Goal: Task Accomplishment & Management: Manage account settings

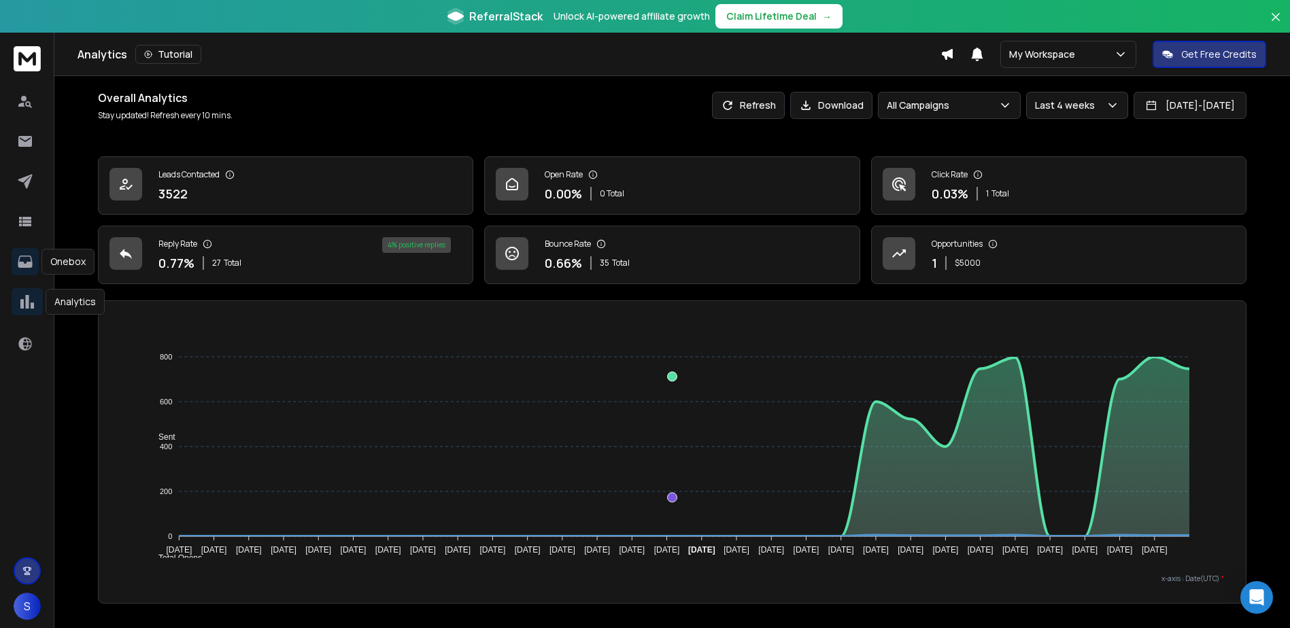
click at [33, 258] on link at bounding box center [25, 261] width 27 height 27
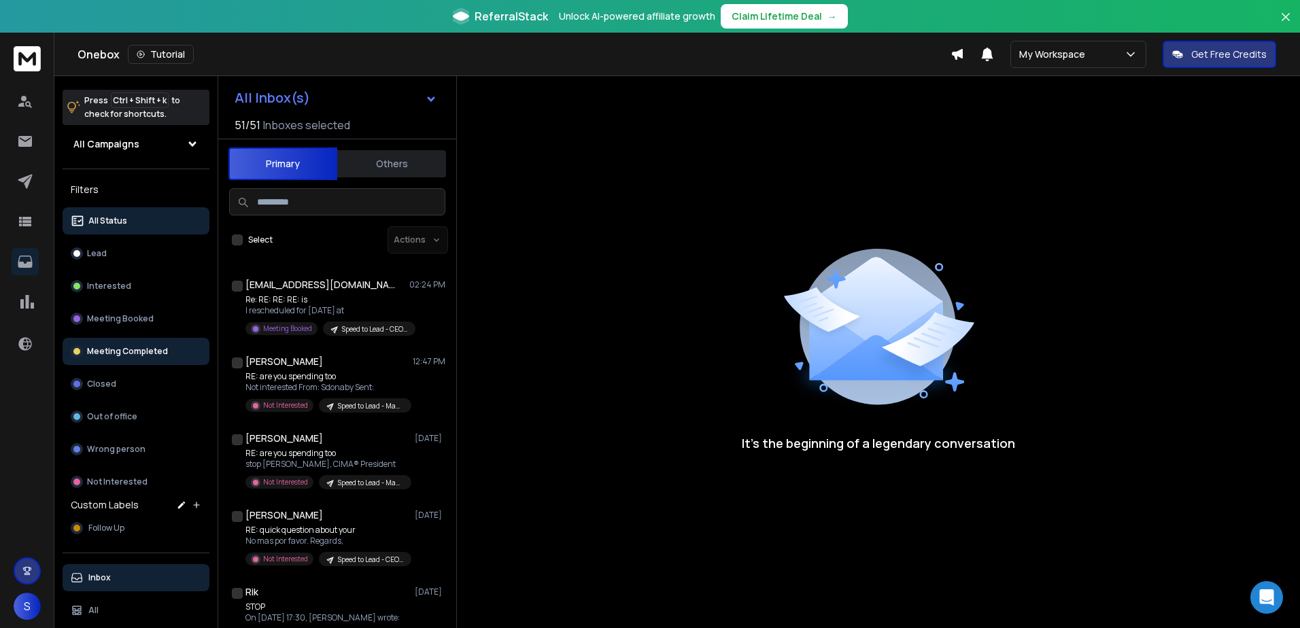
click at [120, 351] on p "Meeting Completed" at bounding box center [127, 351] width 81 height 11
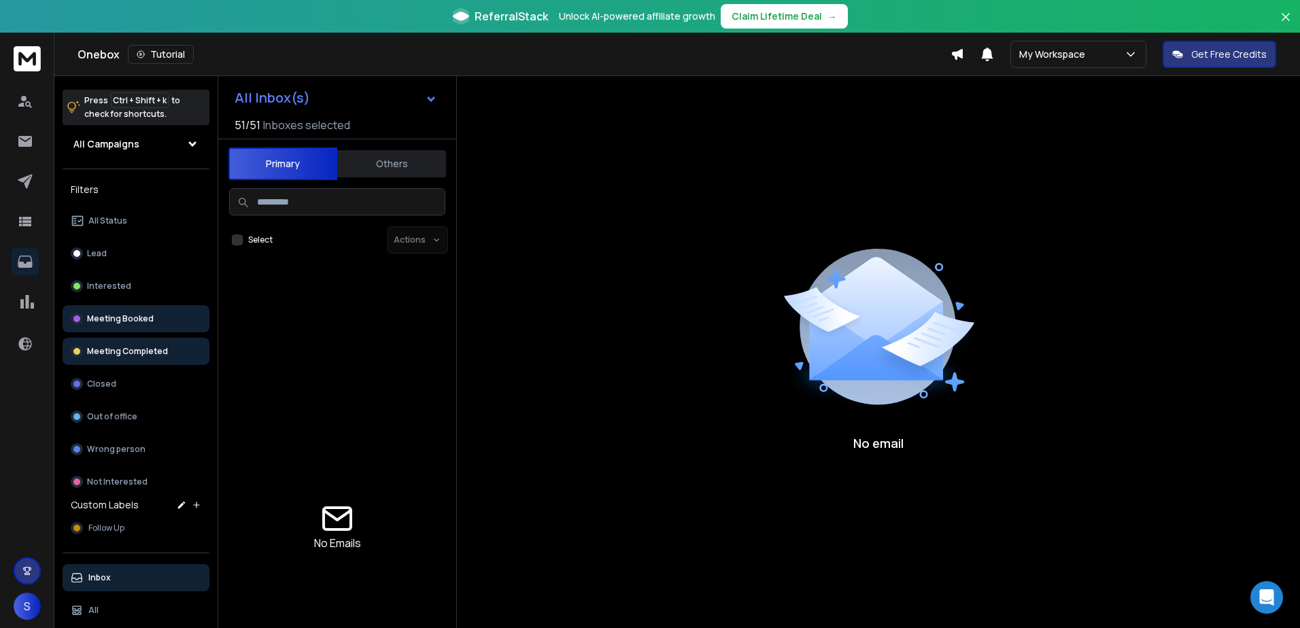
click at [120, 312] on button "Meeting Booked" at bounding box center [136, 318] width 147 height 27
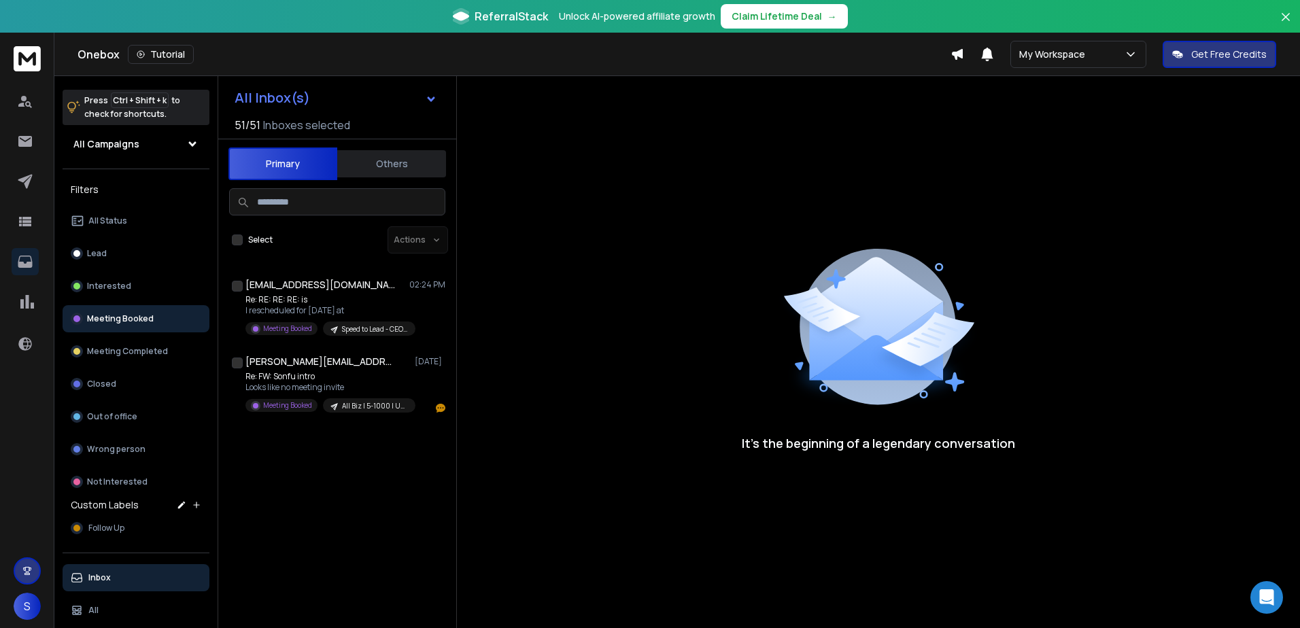
click at [9, 300] on div "S" at bounding box center [27, 333] width 54 height 601
click at [17, 298] on icon at bounding box center [27, 302] width 20 height 20
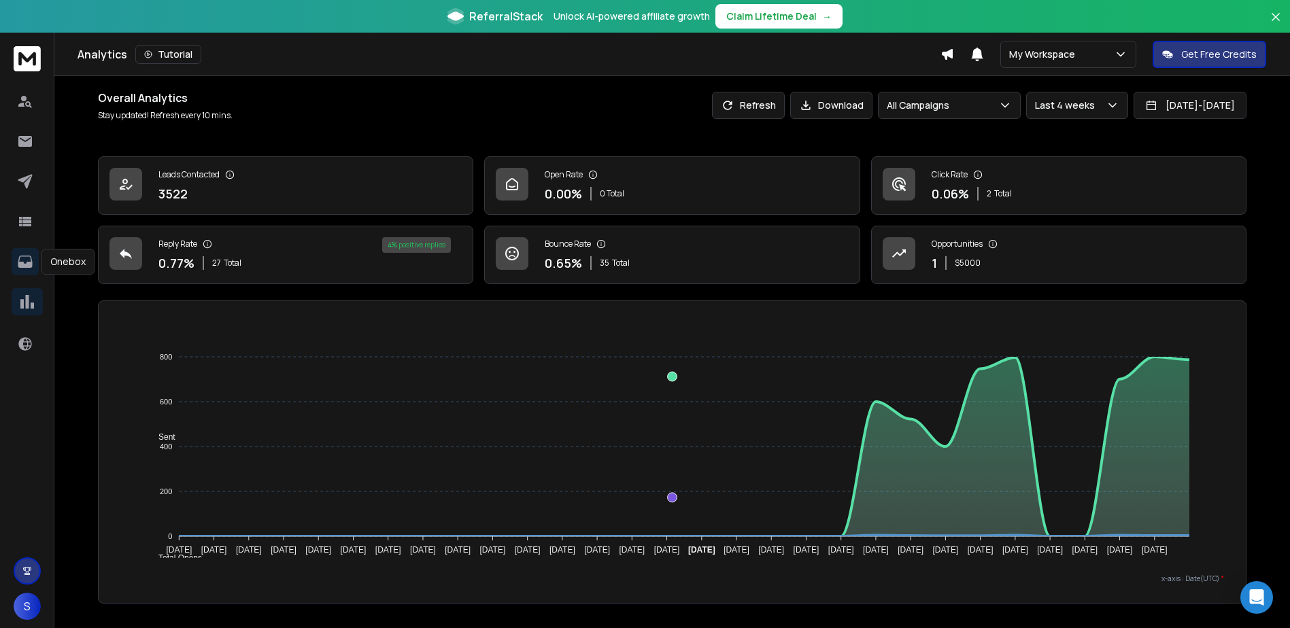
click at [23, 260] on icon at bounding box center [25, 262] width 16 height 16
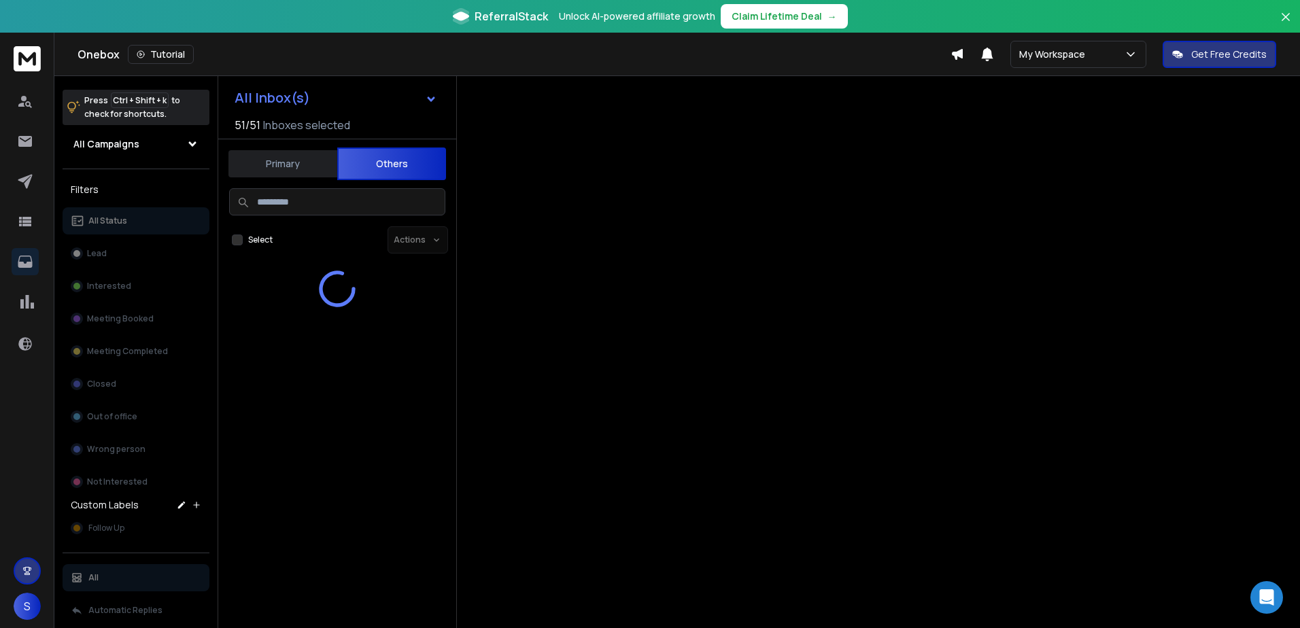
click at [396, 162] on button "Others" at bounding box center [391, 164] width 109 height 33
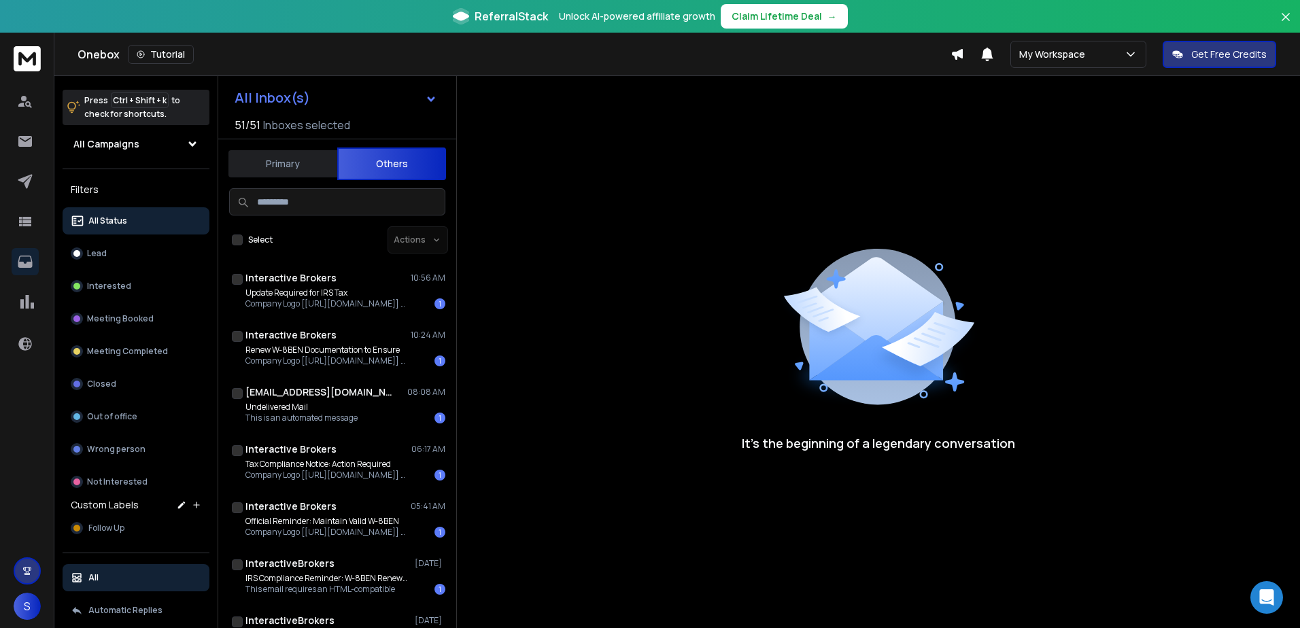
scroll to position [1107, 0]
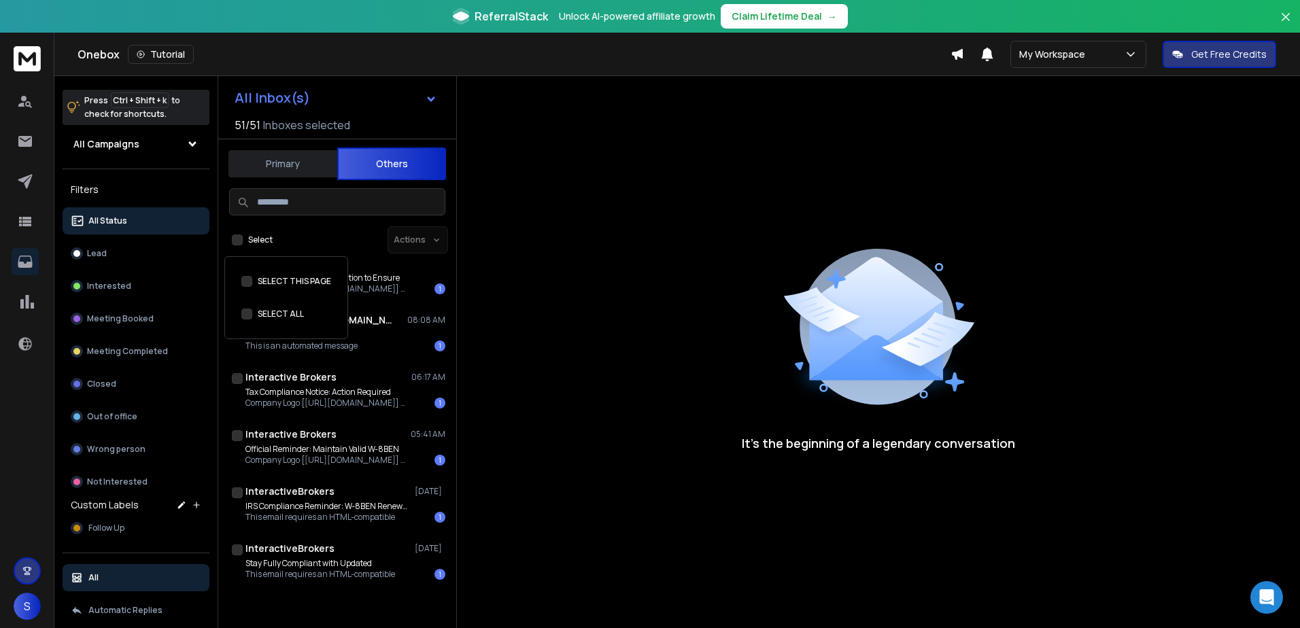
click at [251, 281] on button "SELECT THIS PAGE" at bounding box center [246, 281] width 11 height 11
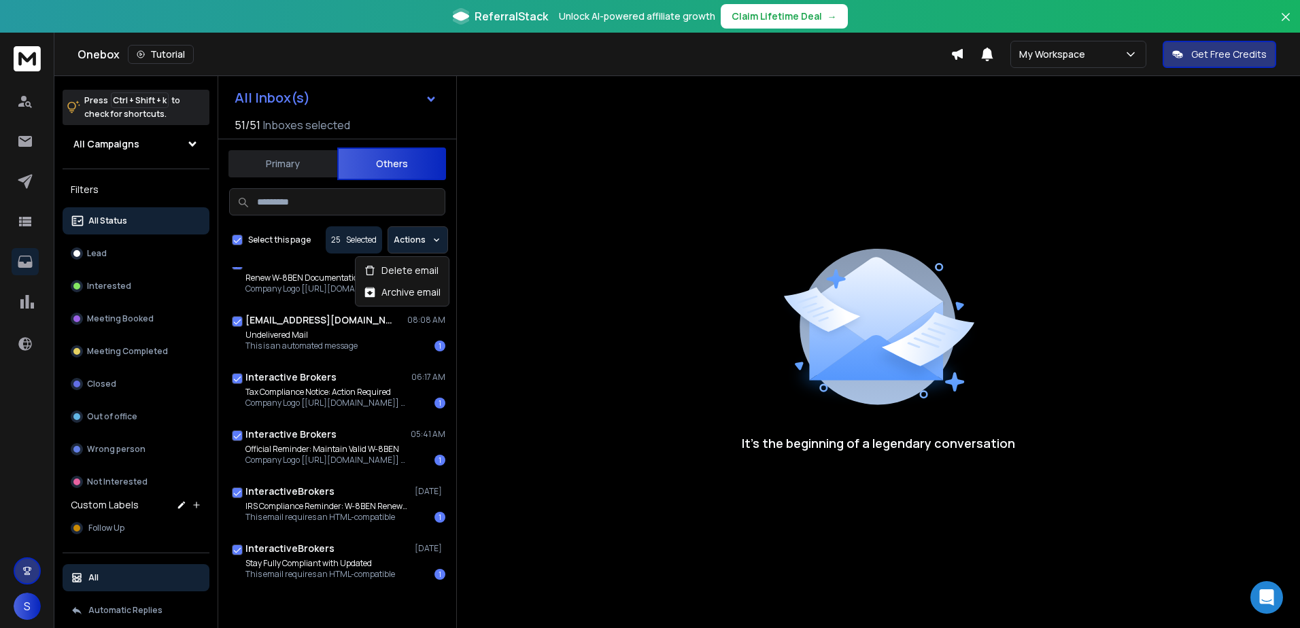
click at [419, 239] on p "Actions" at bounding box center [410, 240] width 32 height 11
click at [425, 267] on div "Delete email" at bounding box center [401, 271] width 75 height 14
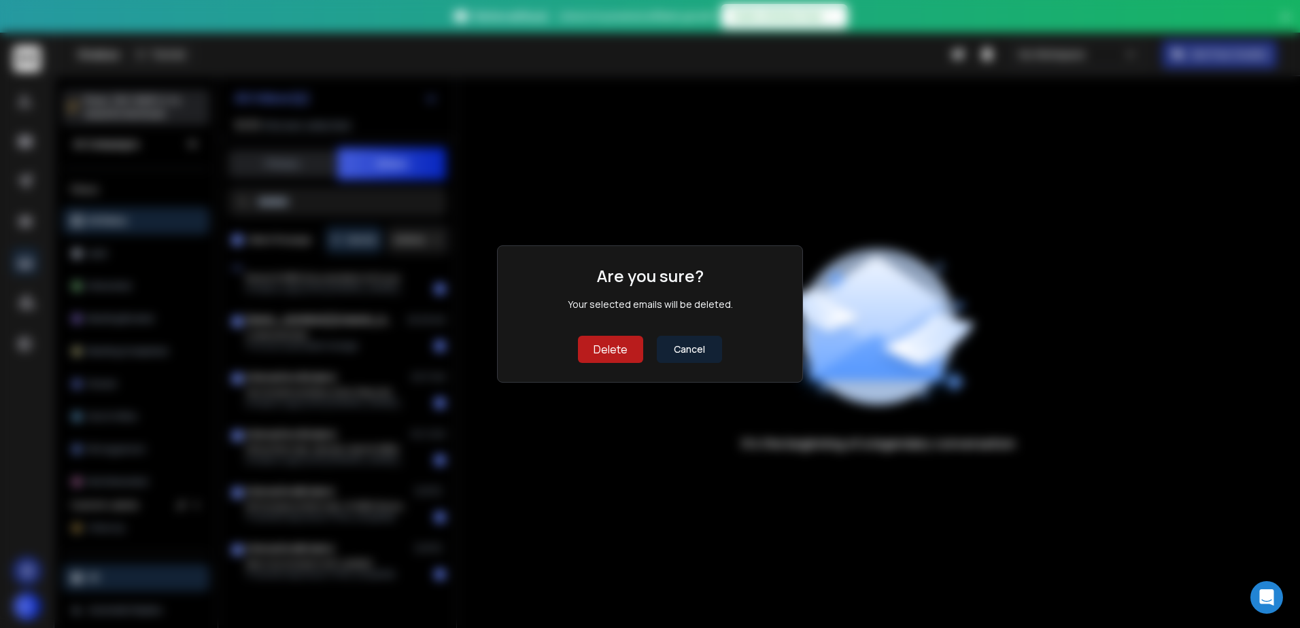
click at [613, 347] on button "Delete" at bounding box center [610, 349] width 65 height 27
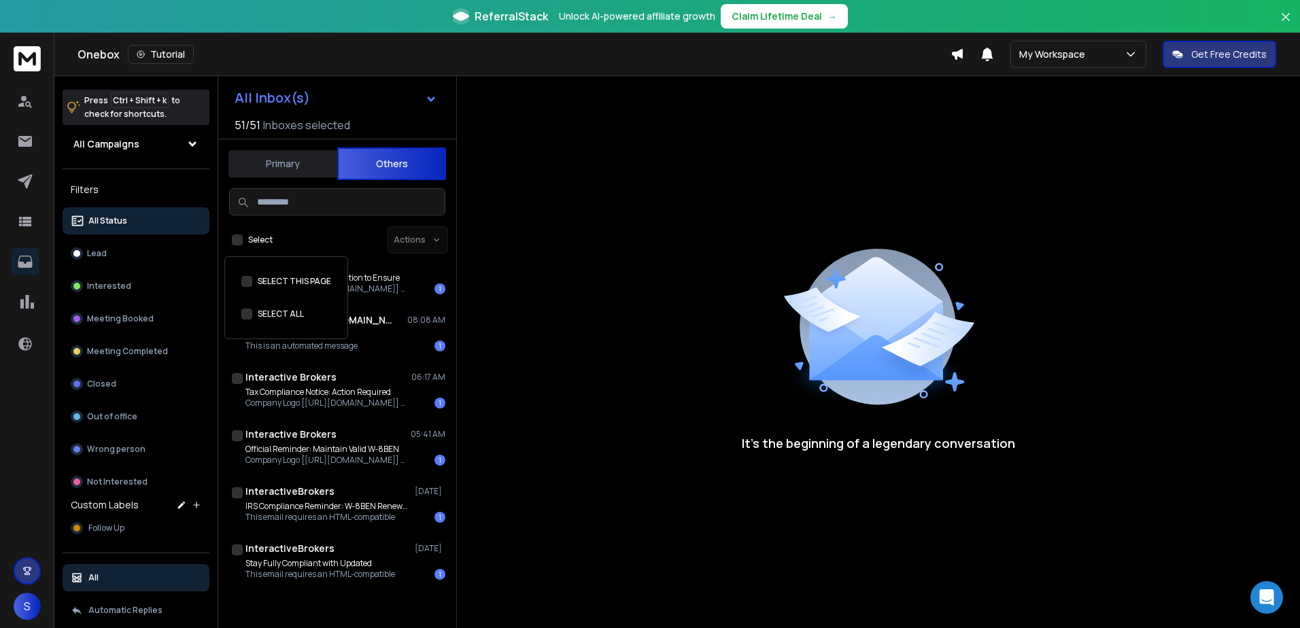
click at [247, 279] on button "SELECT THIS PAGE" at bounding box center [246, 281] width 11 height 11
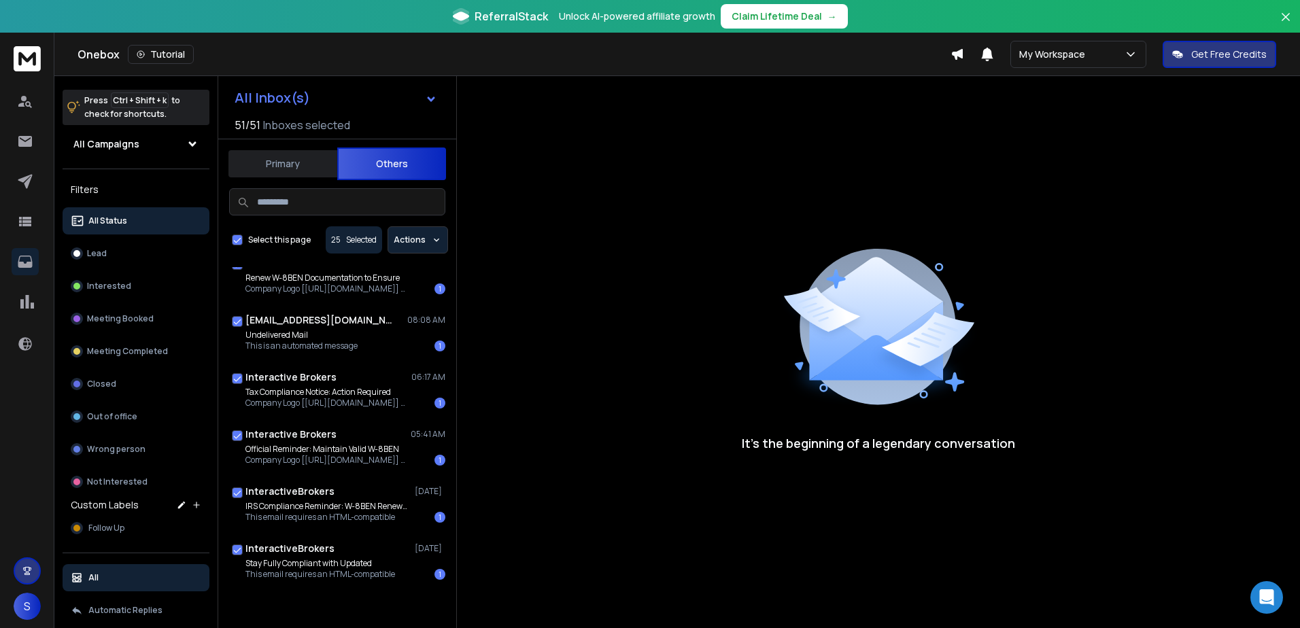
click at [417, 241] on p "Actions" at bounding box center [410, 240] width 32 height 11
click at [429, 264] on div "Delete email" at bounding box center [401, 271] width 75 height 14
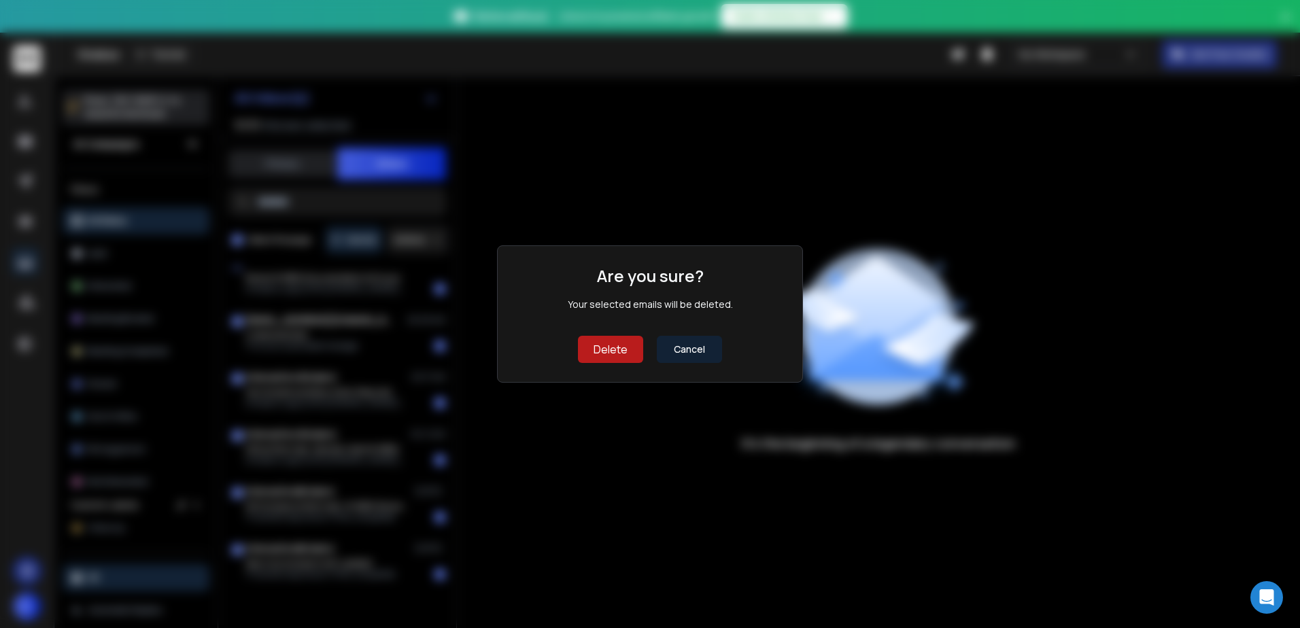
click at [612, 343] on button "Delete" at bounding box center [610, 349] width 65 height 27
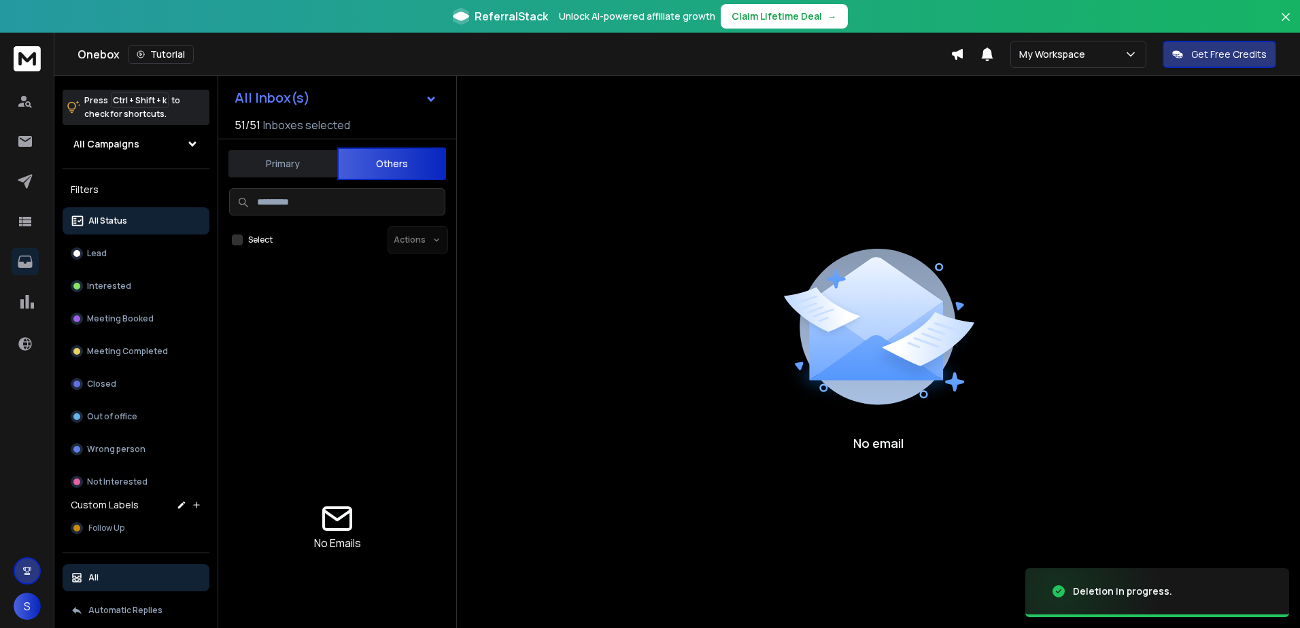
click at [302, 164] on button "Primary" at bounding box center [282, 164] width 109 height 30
